Goal: Task Accomplishment & Management: Manage account settings

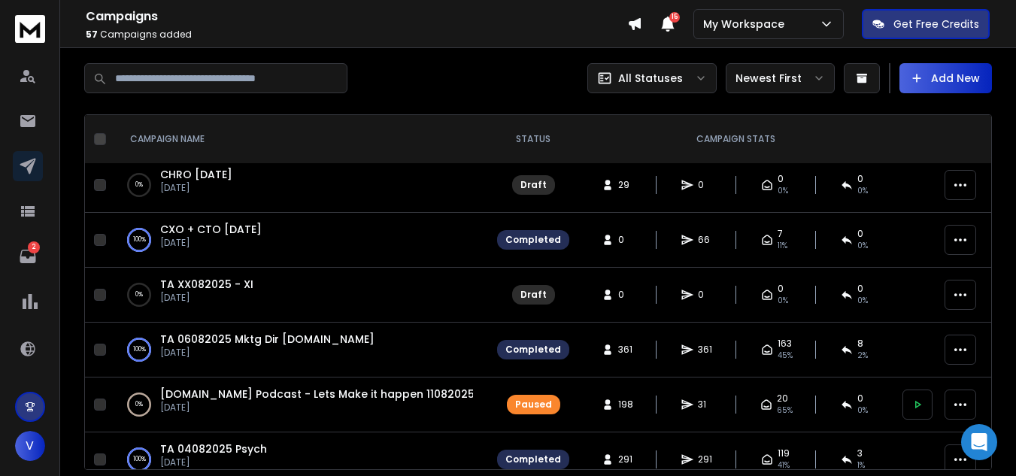
scroll to position [444, 0]
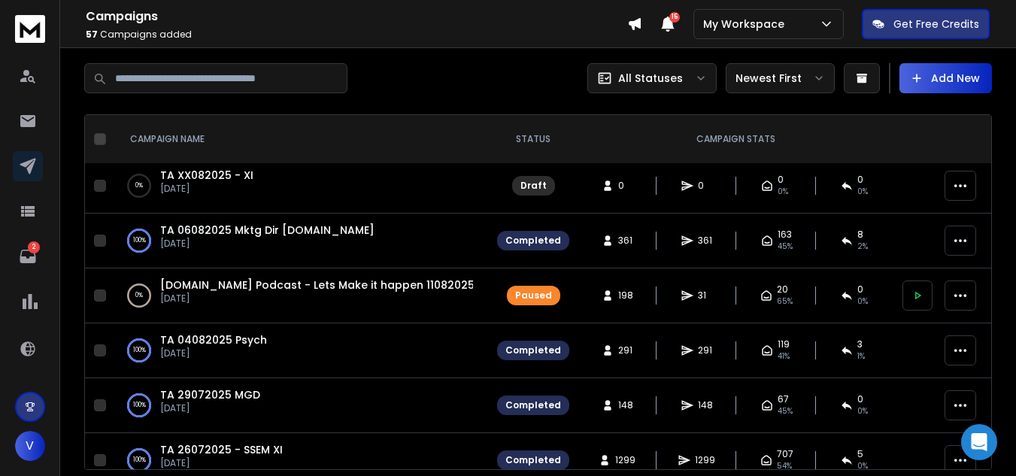
click at [313, 283] on span "[DOMAIN_NAME] Podcast - Lets Make it happen 11082025" at bounding box center [317, 284] width 314 height 15
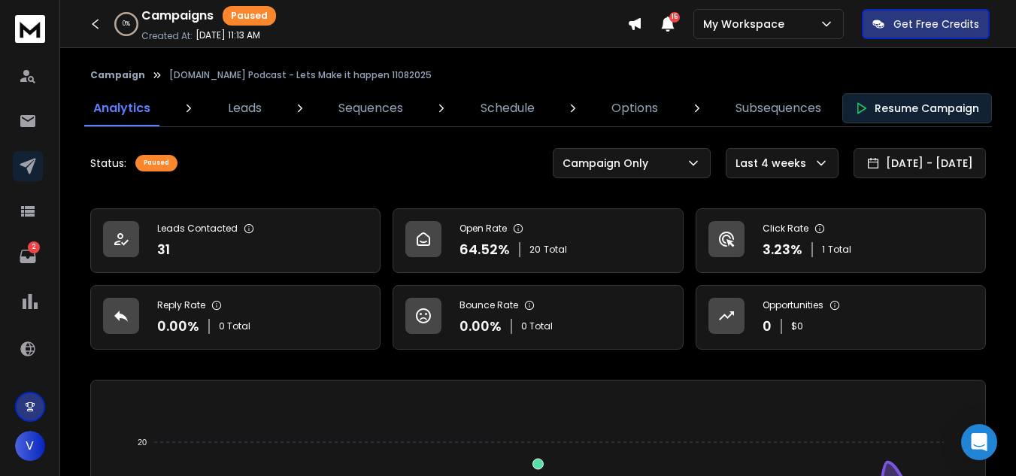
click at [913, 107] on button "Resume Campaign" at bounding box center [917, 108] width 150 height 30
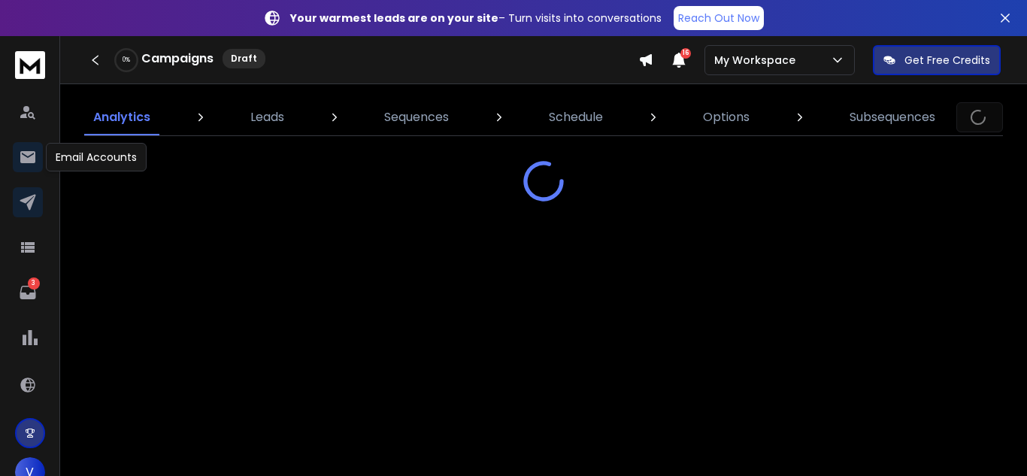
click at [26, 162] on icon at bounding box center [27, 157] width 15 height 12
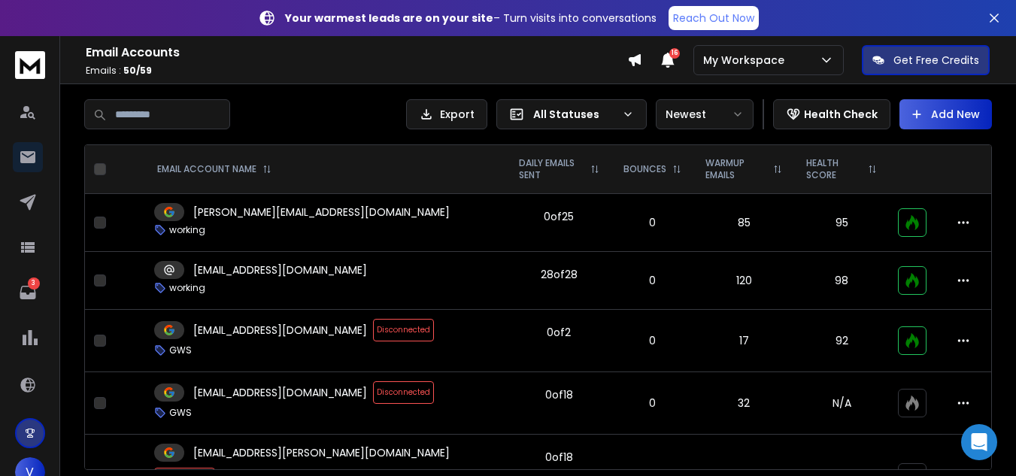
click at [295, 214] on p "rajib.s@valuematrix.tv" at bounding box center [321, 211] width 256 height 15
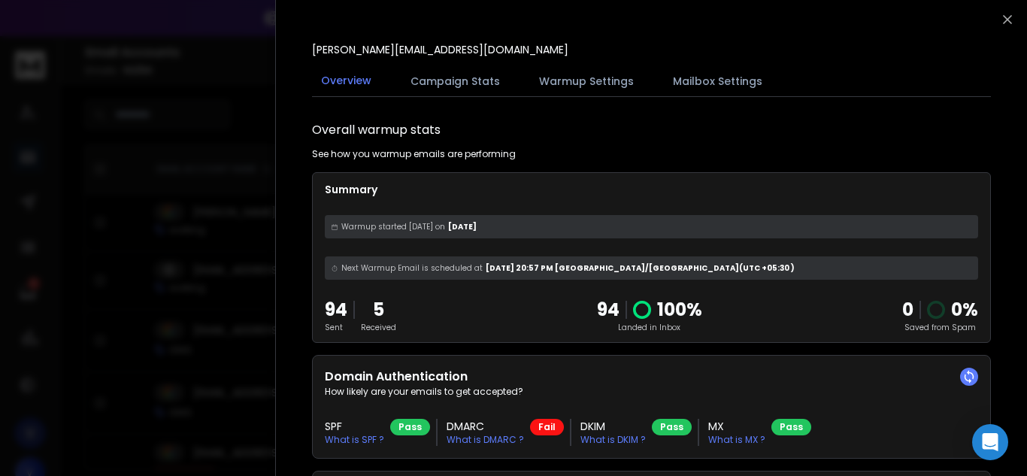
click at [571, 72] on button "Warmup Settings" at bounding box center [586, 81] width 113 height 33
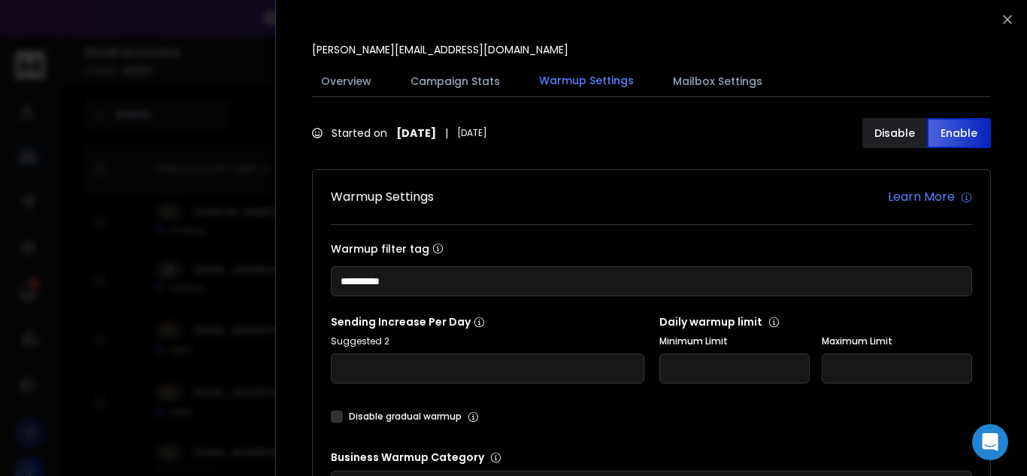
click at [347, 71] on button "Overview" at bounding box center [346, 81] width 68 height 33
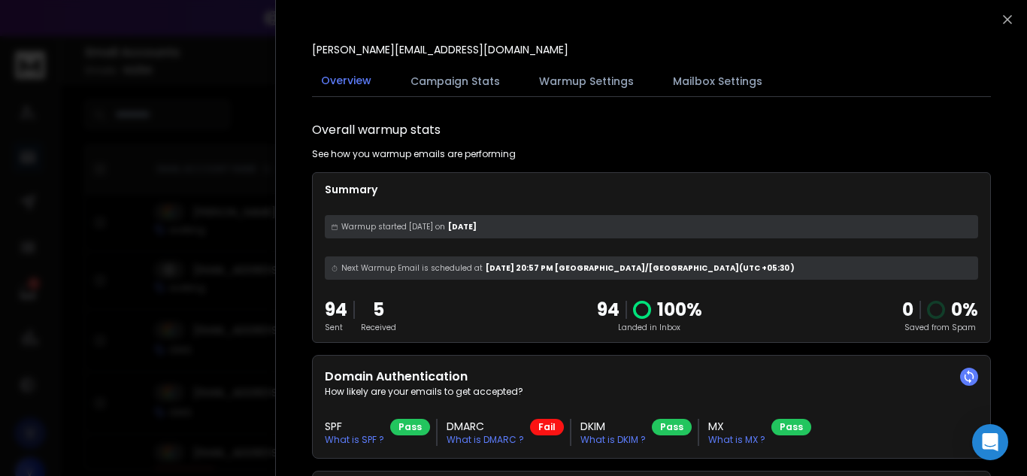
click at [588, 80] on button "Warmup Settings" at bounding box center [586, 81] width 113 height 33
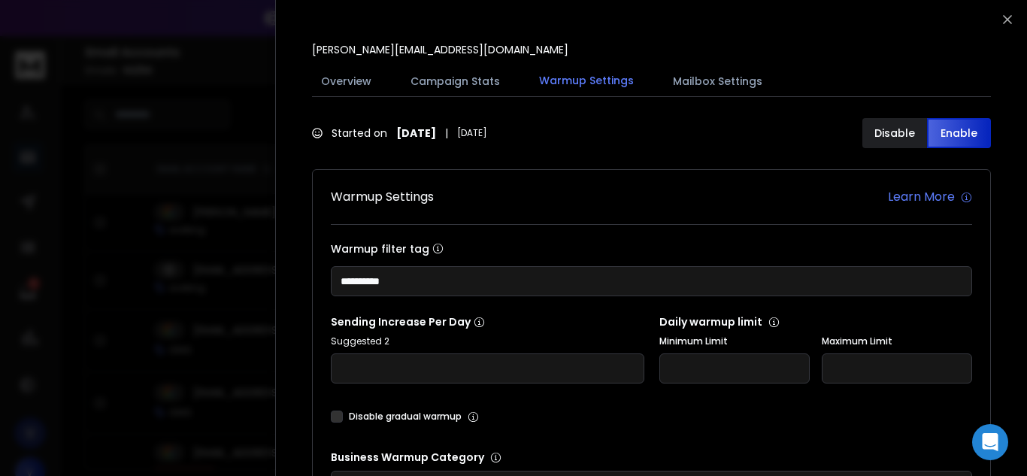
drag, startPoint x: 1022, startPoint y: 138, endPoint x: 1010, endPoint y: 195, distance: 57.7
click at [1022, 176] on div "**********" at bounding box center [651, 238] width 752 height 476
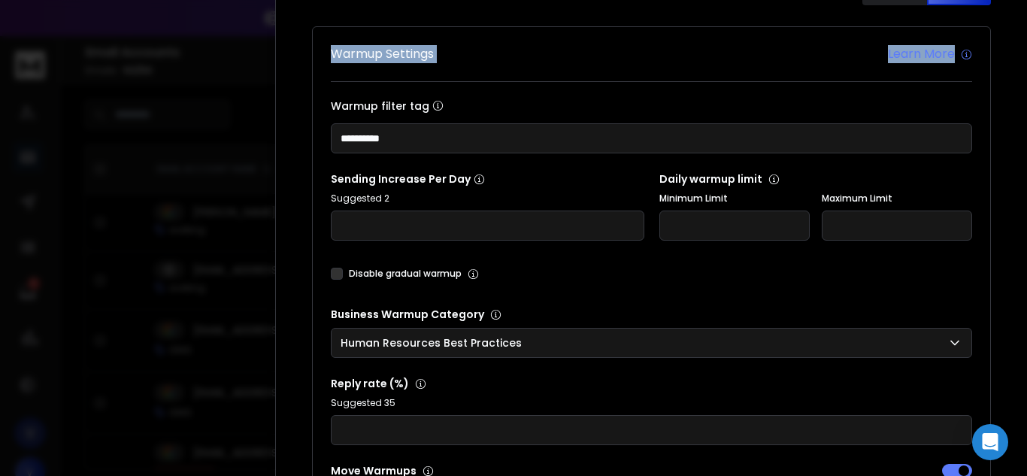
scroll to position [129, 0]
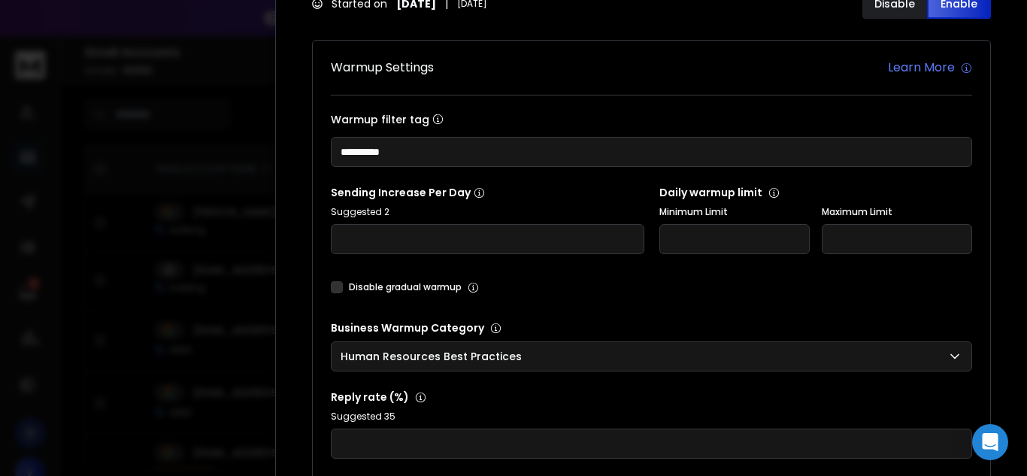
click at [996, 111] on div "**********" at bounding box center [651, 337] width 715 height 896
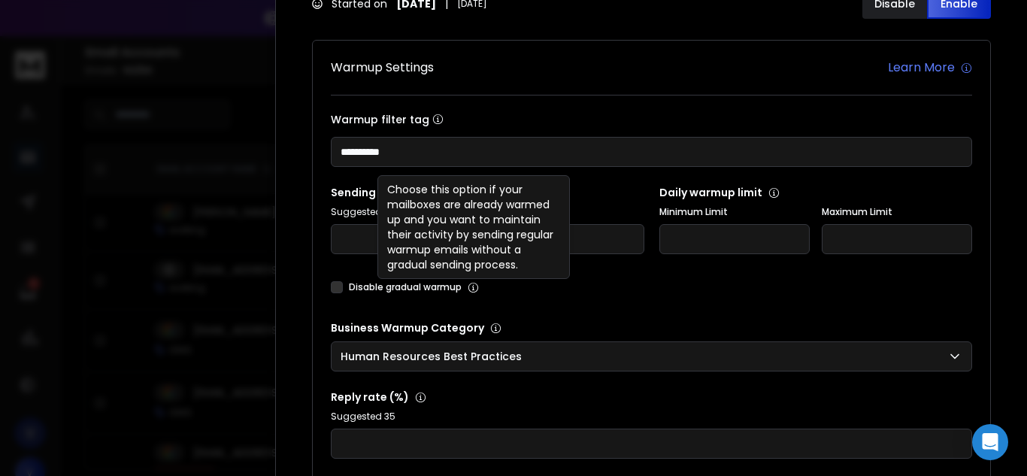
click at [476, 291] on icon at bounding box center [473, 287] width 10 height 10
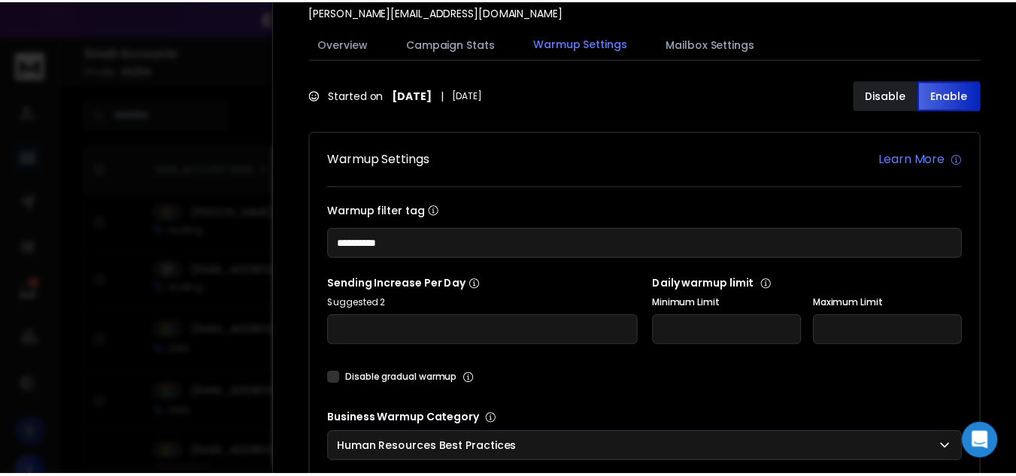
scroll to position [0, 0]
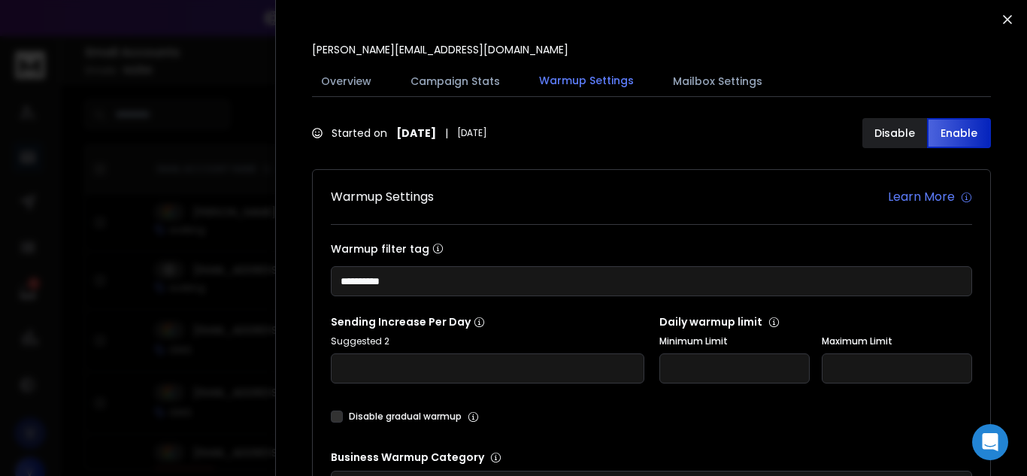
click at [1001, 23] on icon "button" at bounding box center [1007, 19] width 15 height 15
